Goal: Navigation & Orientation: Find specific page/section

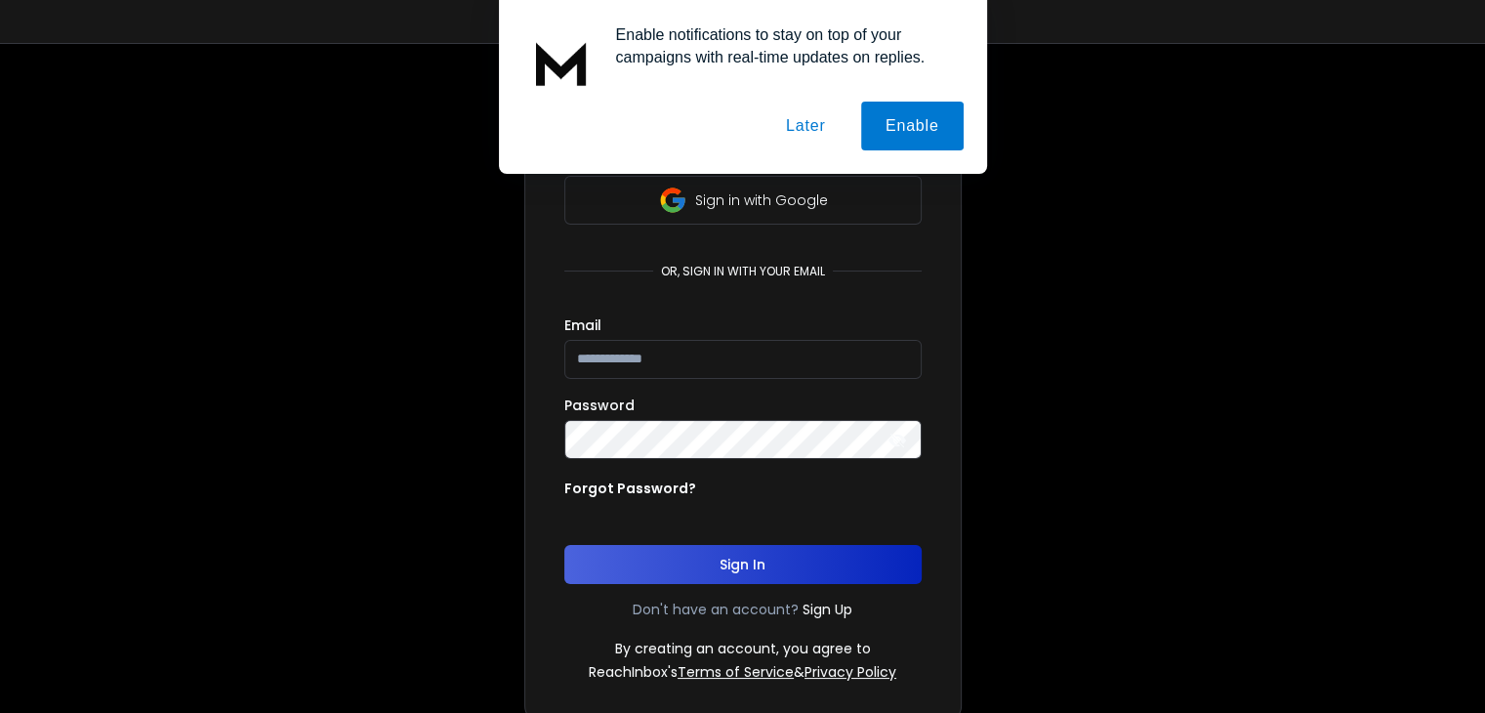
type input "**********"
click at [800, 131] on button "Later" at bounding box center [805, 126] width 88 height 49
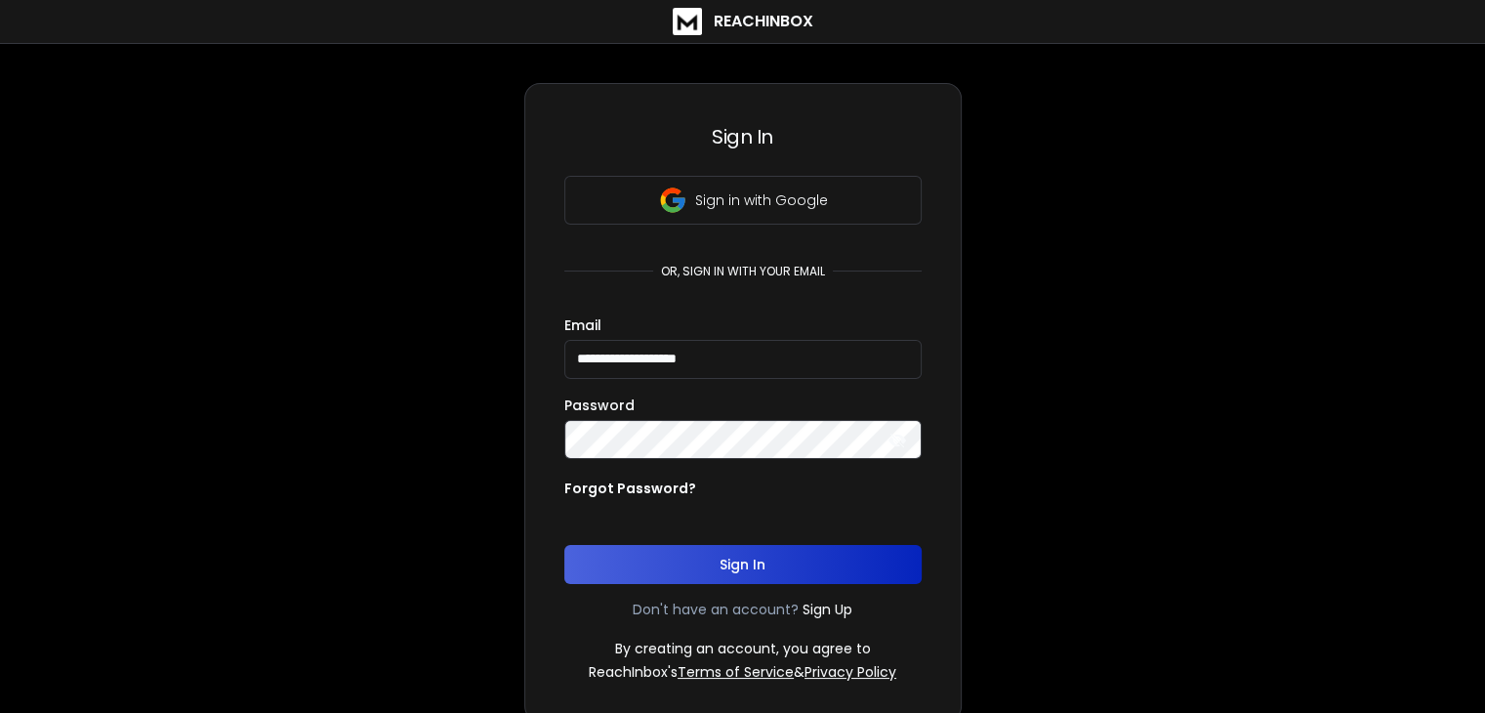
click at [861, 548] on button "Sign In" at bounding box center [742, 564] width 357 height 39
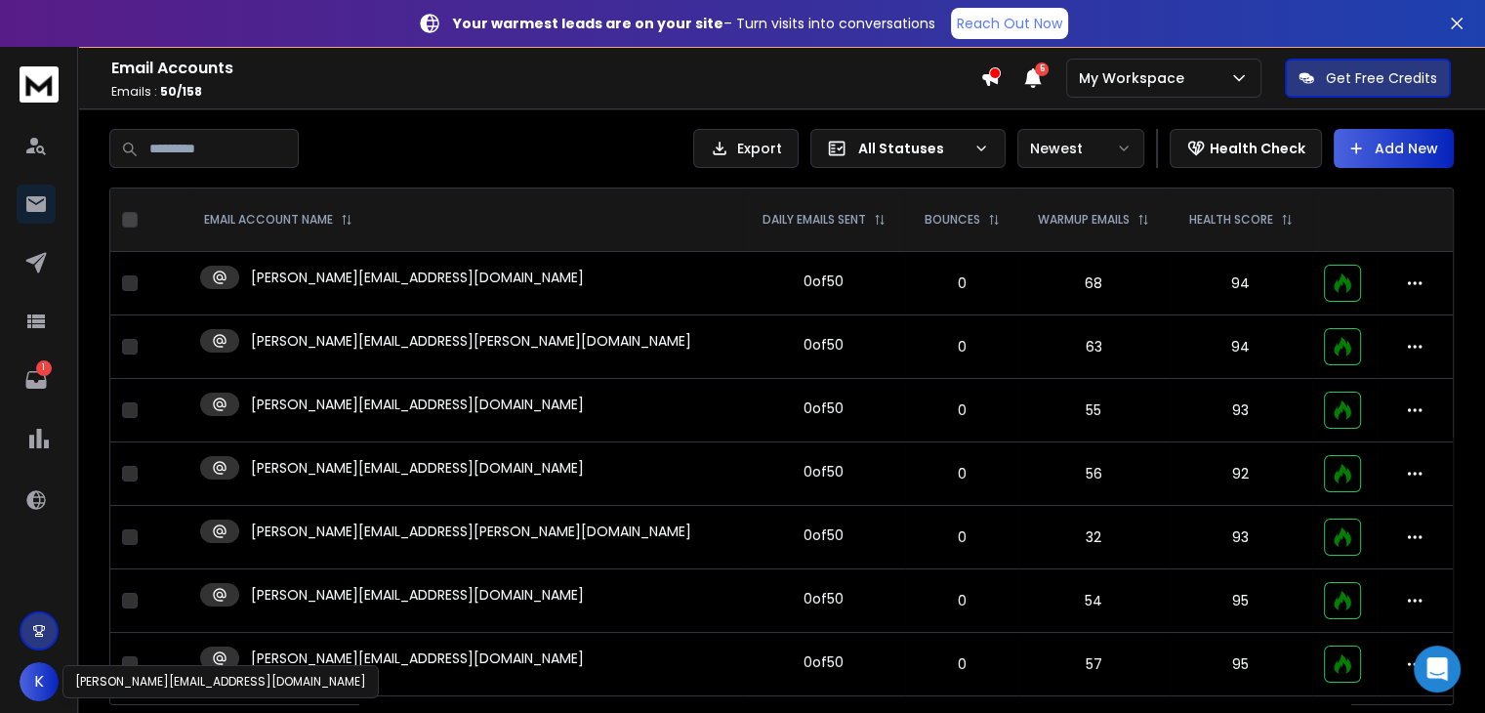
click at [44, 686] on span "K" at bounding box center [39, 681] width 39 height 39
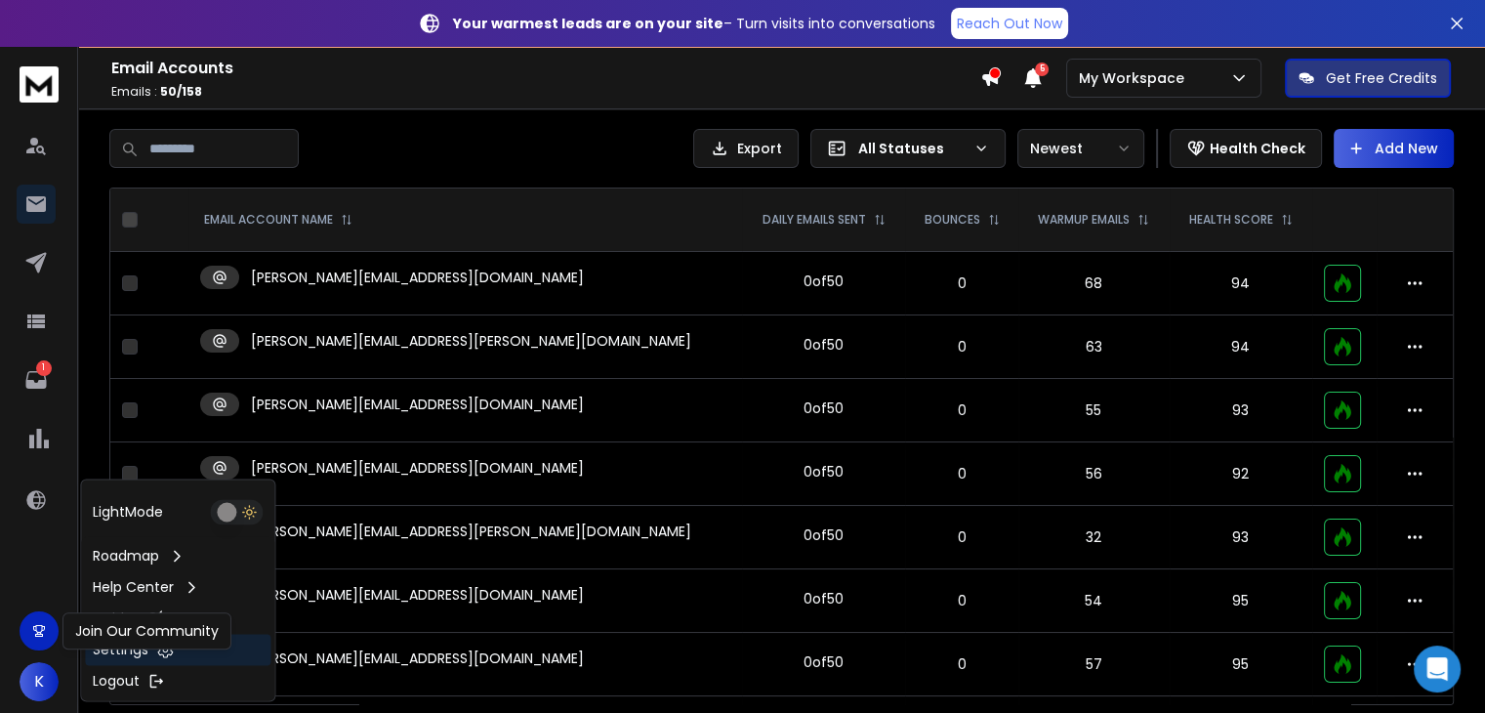
click at [41, 636] on icon at bounding box center [39, 631] width 12 height 16
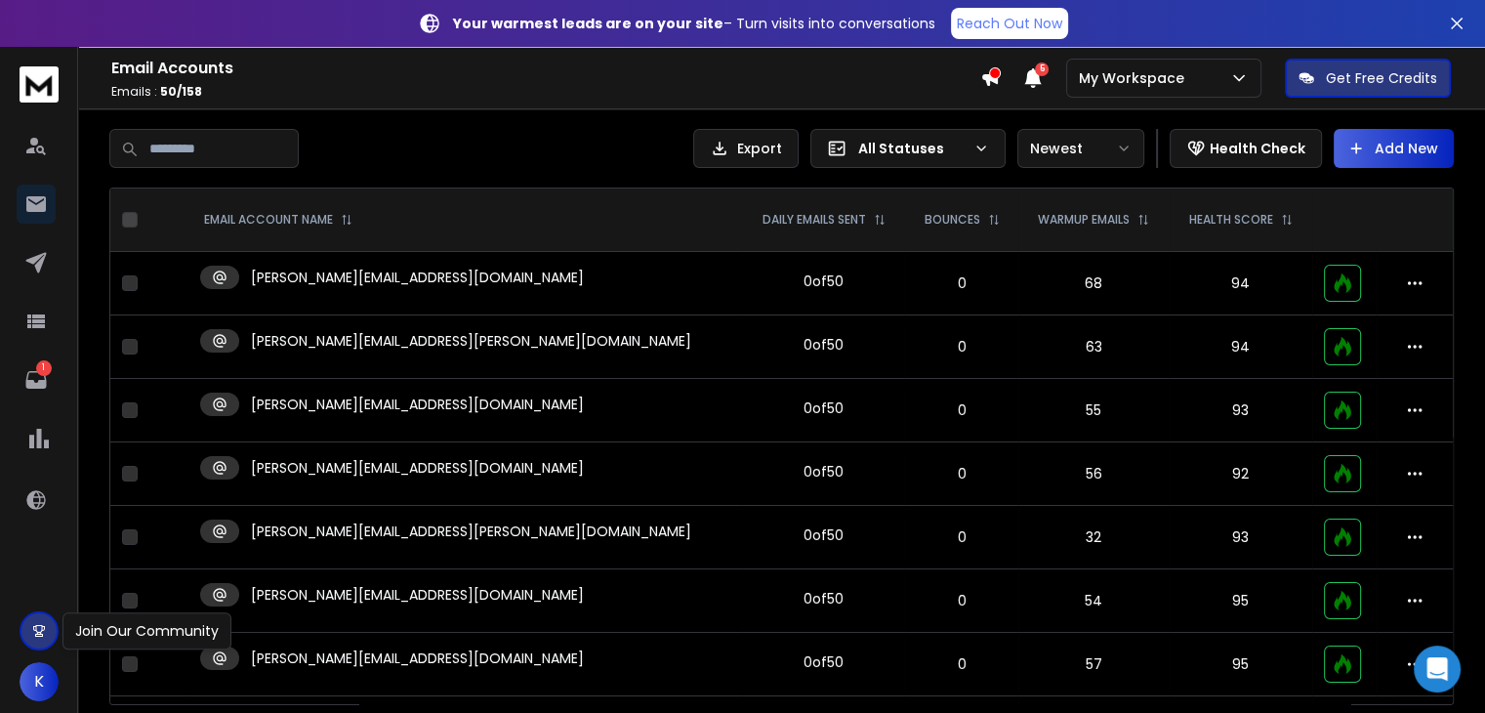
click at [1450, 28] on icon at bounding box center [1456, 24] width 18 height 18
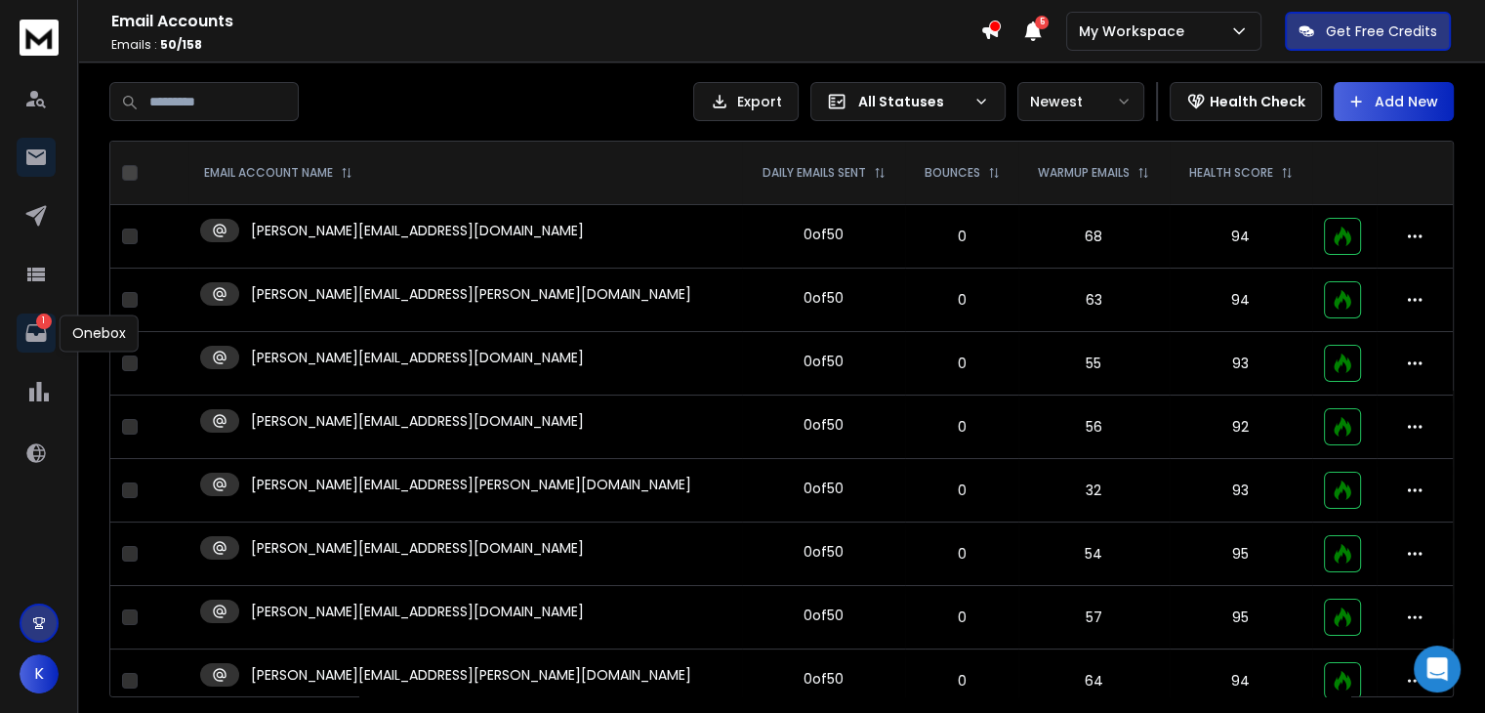
click at [29, 333] on icon at bounding box center [35, 333] width 20 height 18
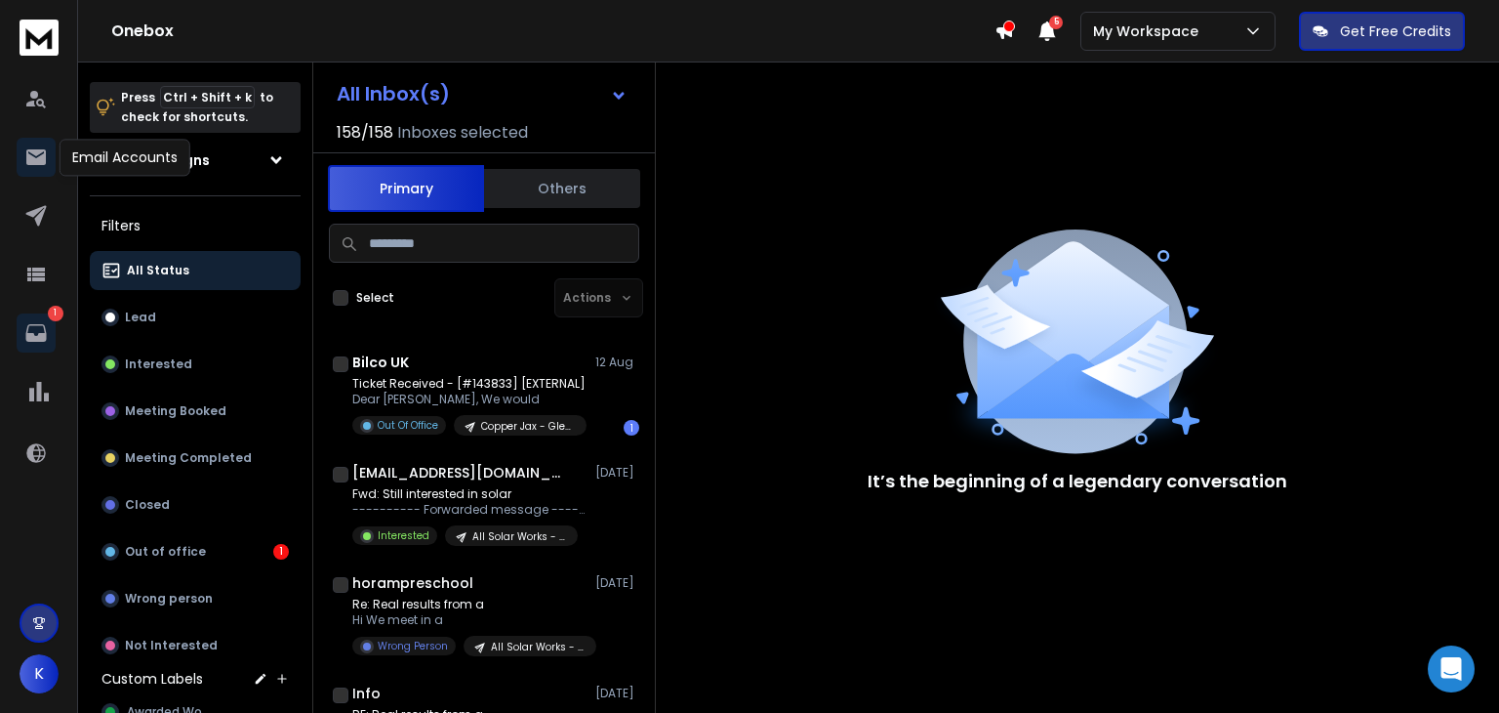
click at [45, 149] on icon at bounding box center [35, 156] width 23 height 23
